Goal: Task Accomplishment & Management: Manage account settings

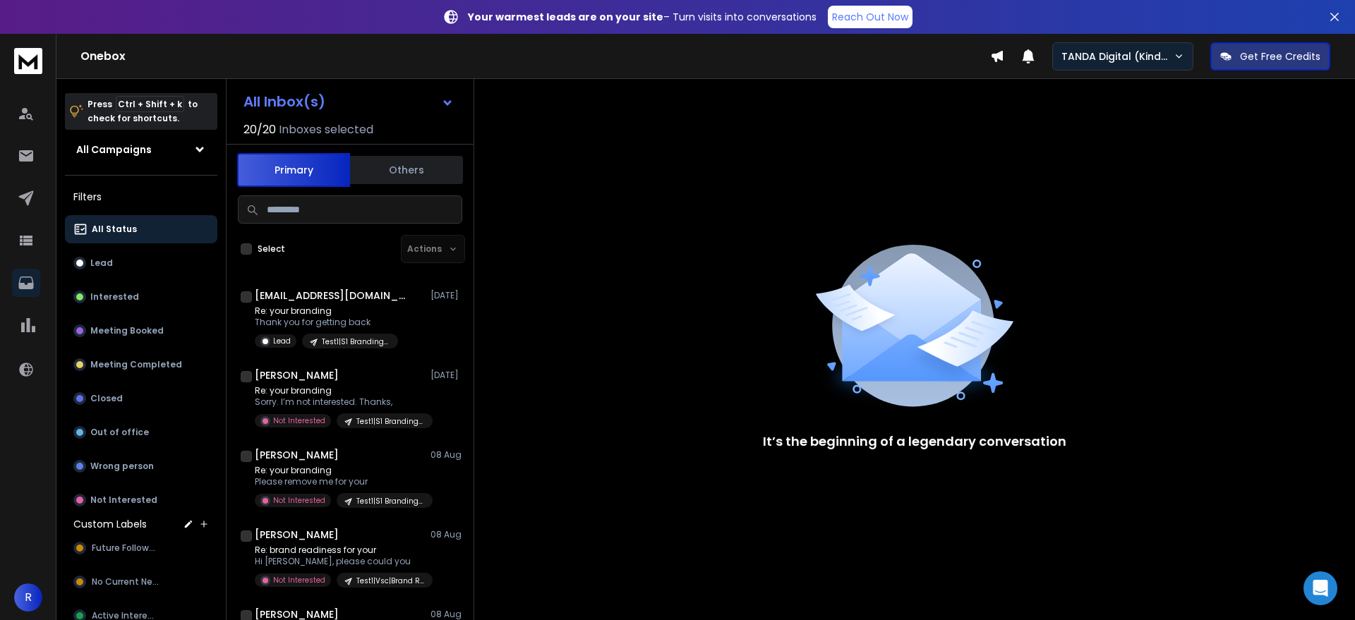
click at [1124, 53] on p "TANDA Digital (Kind Studio)" at bounding box center [1117, 56] width 112 height 14
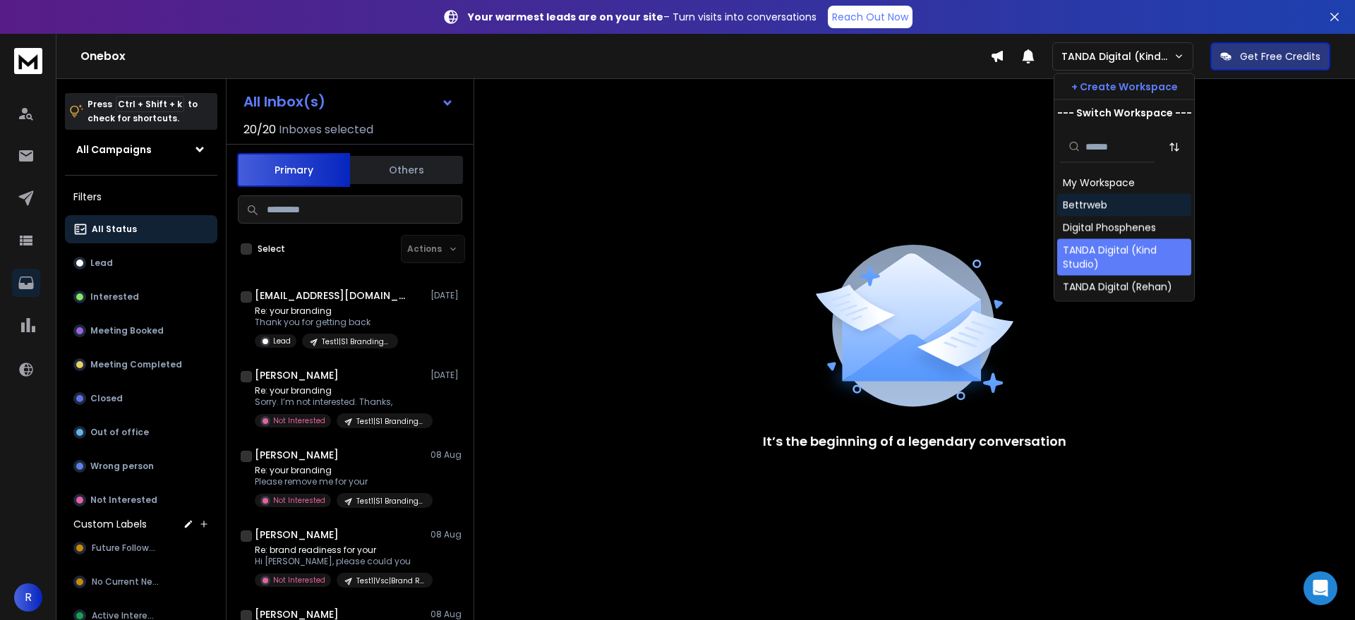
click at [1131, 209] on div "Bettrweb" at bounding box center [1124, 205] width 134 height 23
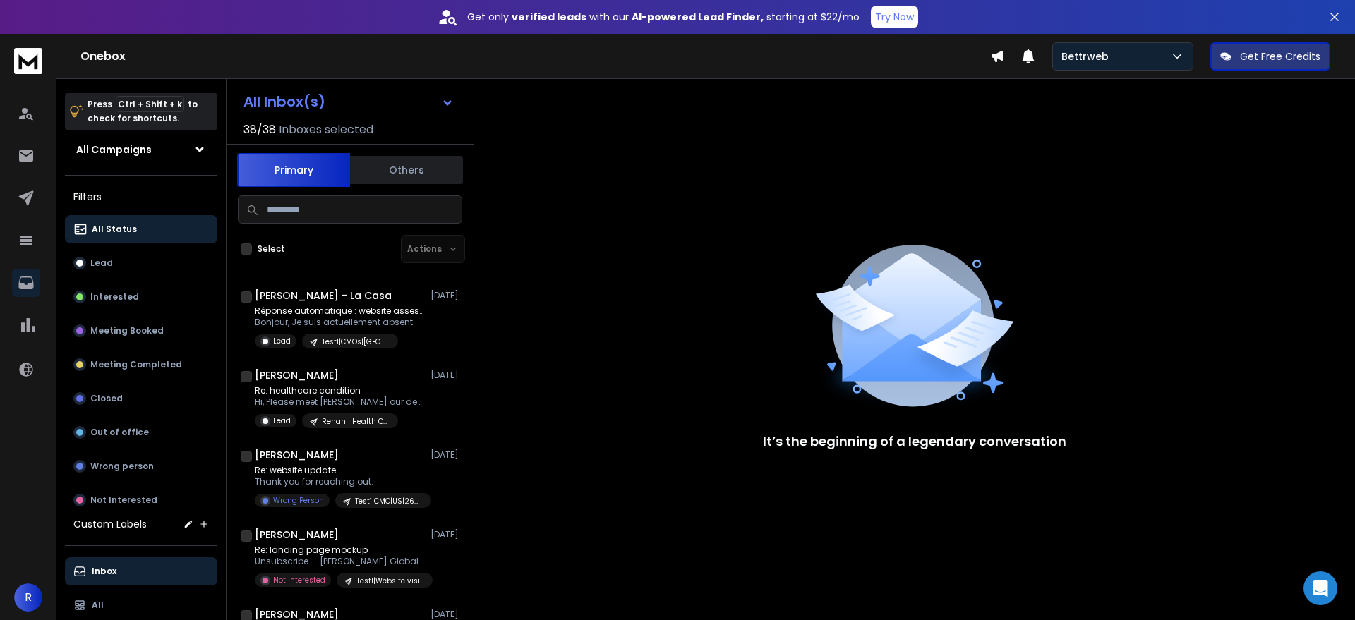
click at [1133, 58] on div "Bettrweb" at bounding box center [1122, 56] width 123 height 14
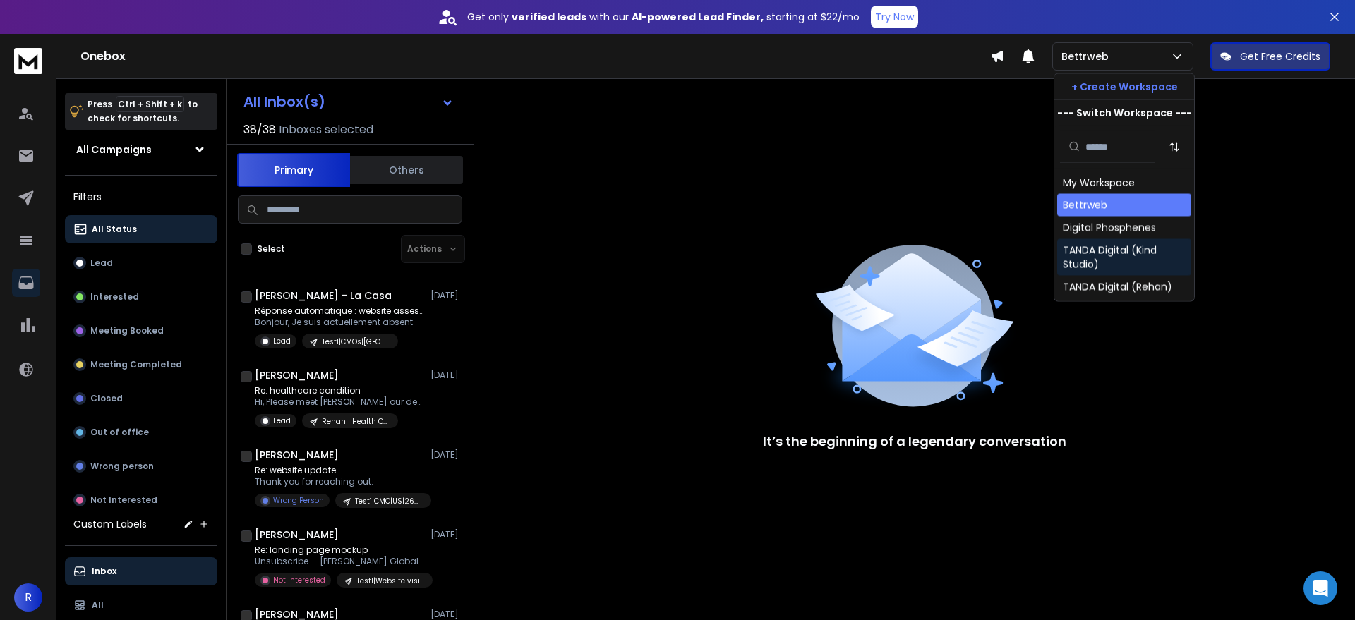
click at [1123, 265] on div "TANDA Digital (Kind Studio)" at bounding box center [1124, 257] width 123 height 28
